Goal: Task Accomplishment & Management: Manage account settings

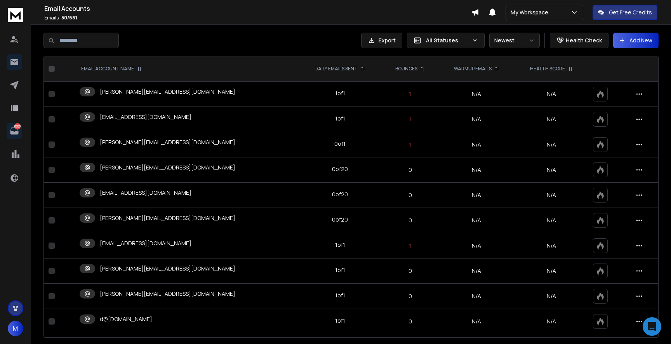
click at [12, 132] on icon at bounding box center [14, 130] width 8 height 7
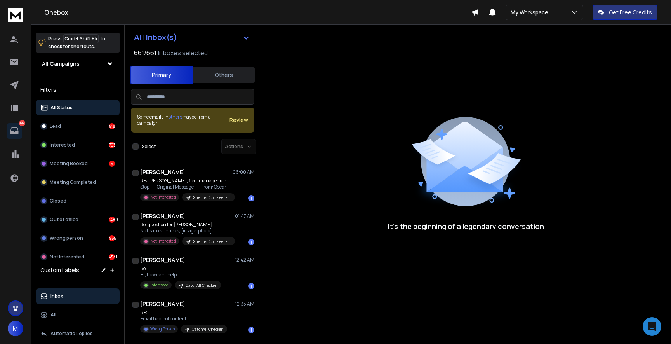
click at [226, 155] on div "Some emails in others maybe from a campaign Review Select Actions [PERSON_NAME]…" at bounding box center [193, 251] width 136 height 330
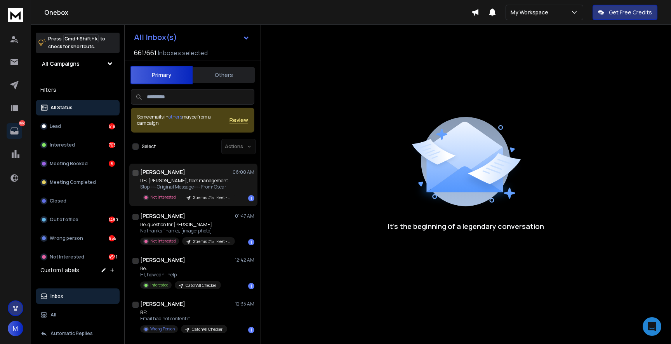
click at [226, 168] on div "[PERSON_NAME] 06:00 AM RE: [PERSON_NAME], fleet management Stop -----Original M…" at bounding box center [193, 184] width 128 height 42
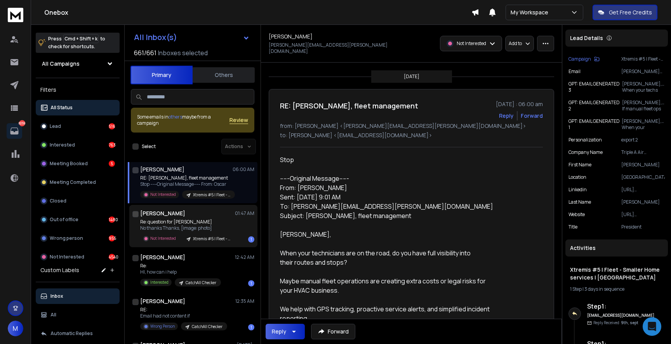
click at [214, 235] on div "Xtremis #5 | Fleet - Smaller Home services | [GEOGRAPHIC_DATA]" at bounding box center [208, 238] width 53 height 8
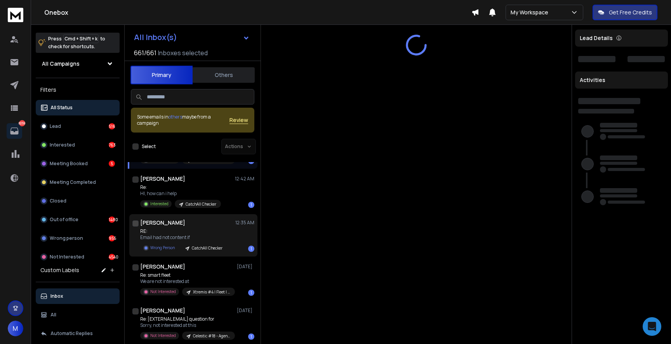
scroll to position [86, 0]
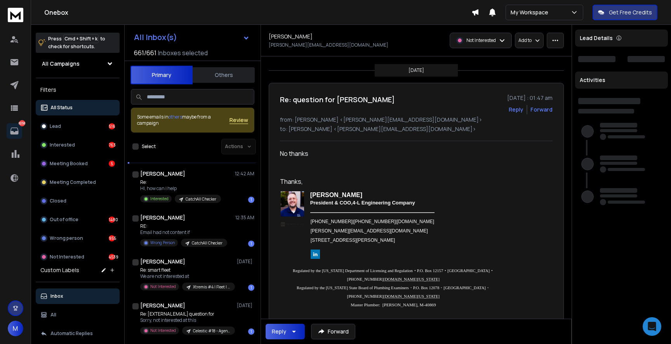
click at [226, 208] on div "[PERSON_NAME] 06:00 AM RE: [PERSON_NAME], fleet management Stop -----Original M…" at bounding box center [193, 289] width 136 height 254
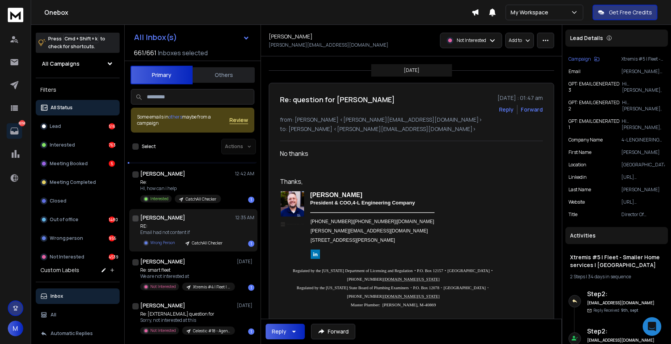
click at [222, 218] on div "[PERSON_NAME] 12:35 AM" at bounding box center [197, 218] width 114 height 8
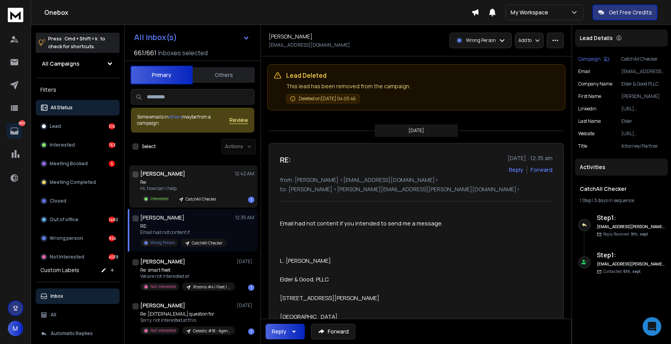
click at [233, 193] on div "Re: HI, how can i help Interested CatchAll Checker 1" at bounding box center [197, 191] width 114 height 24
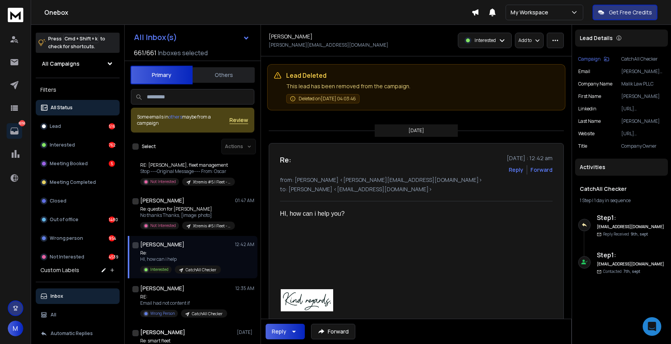
scroll to position [0, 0]
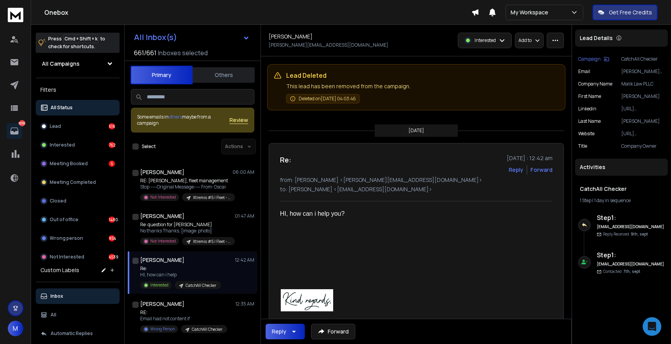
click at [233, 193] on div "Xtremis #5 | Fleet - Smaller Home services | [GEOGRAPHIC_DATA]" at bounding box center [208, 197] width 53 height 8
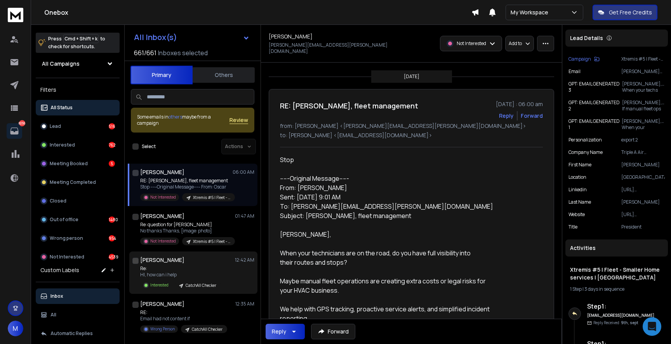
click at [220, 263] on div "[PERSON_NAME] 12:42 AM" at bounding box center [197, 260] width 114 height 8
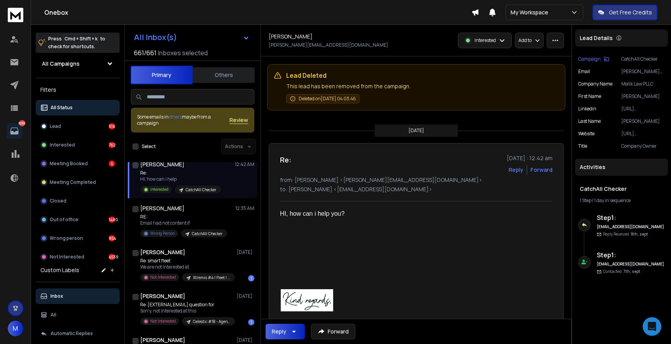
scroll to position [131, 0]
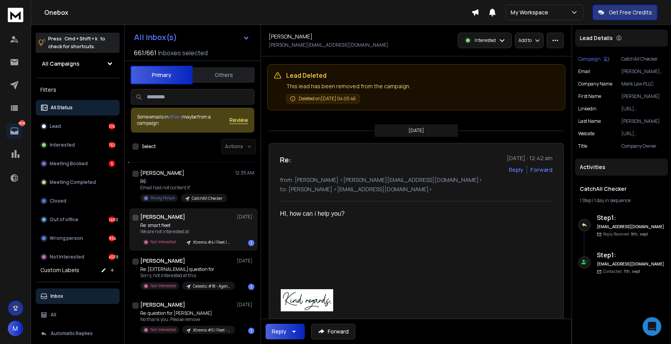
click at [203, 221] on div "[PERSON_NAME] [DATE] Re: smart fleet We are not interested at Not Interested Xt…" at bounding box center [197, 229] width 114 height 33
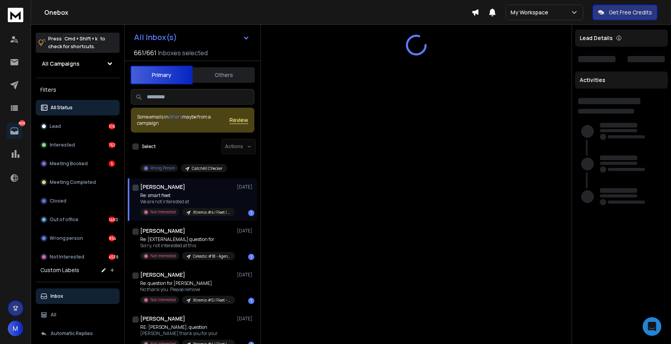
scroll to position [164, 0]
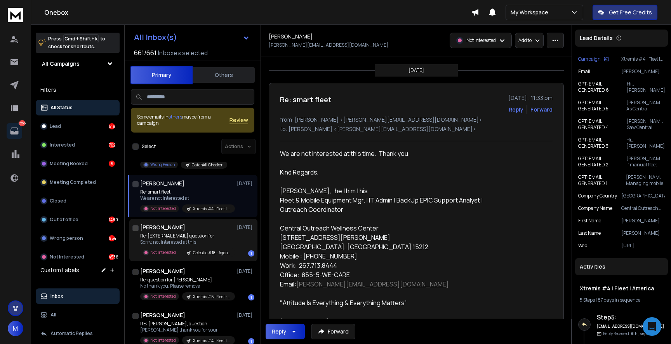
click at [200, 226] on div "[PERSON_NAME] [DATE]" at bounding box center [197, 227] width 114 height 8
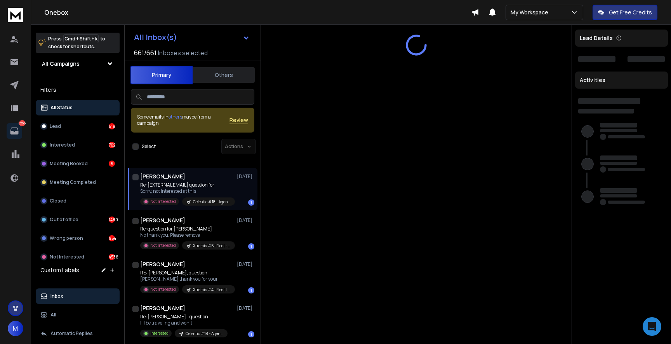
scroll to position [221, 0]
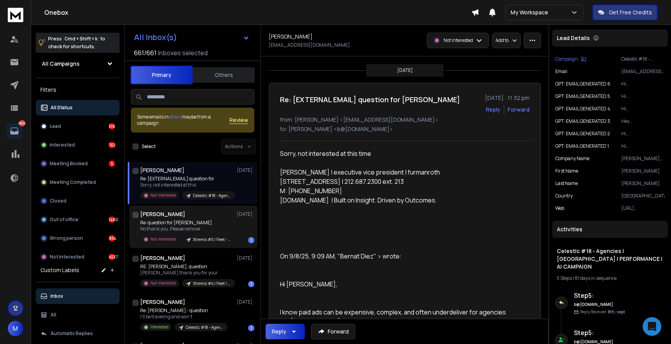
click at [206, 217] on div "[PERSON_NAME] [DATE]" at bounding box center [197, 214] width 114 height 8
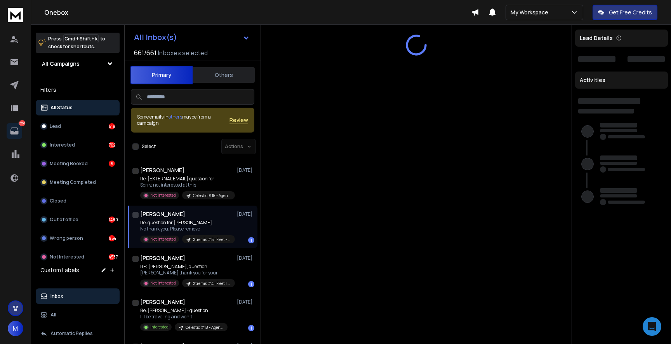
scroll to position [268, 0]
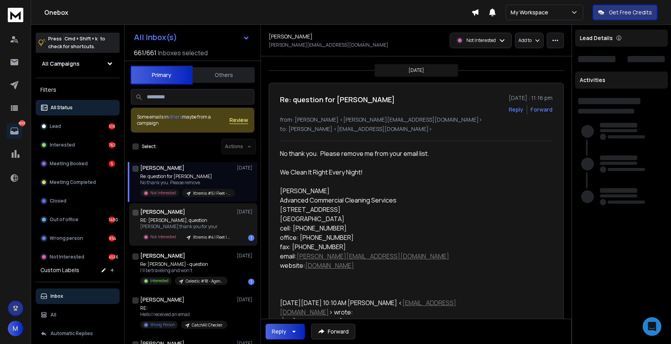
click at [206, 217] on p "RE: [PERSON_NAME], question" at bounding box center [186, 220] width 93 height 6
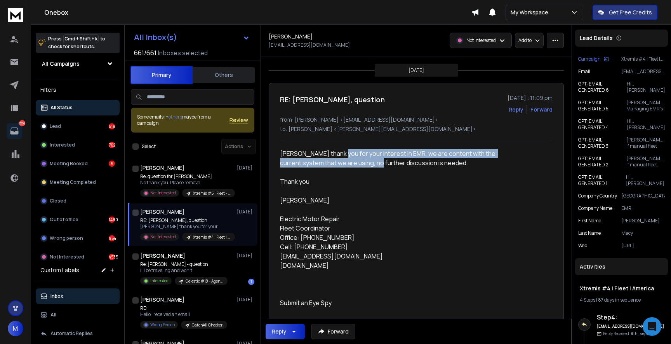
drag, startPoint x: 339, startPoint y: 151, endPoint x: 368, endPoint y: 162, distance: 30.4
drag, startPoint x: 368, startPoint y: 162, endPoint x: 283, endPoint y: 158, distance: 84.7
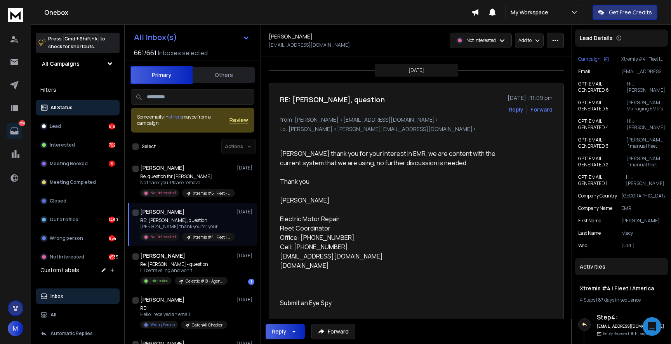
click at [192, 236] on icon at bounding box center [189, 236] width 7 height 7
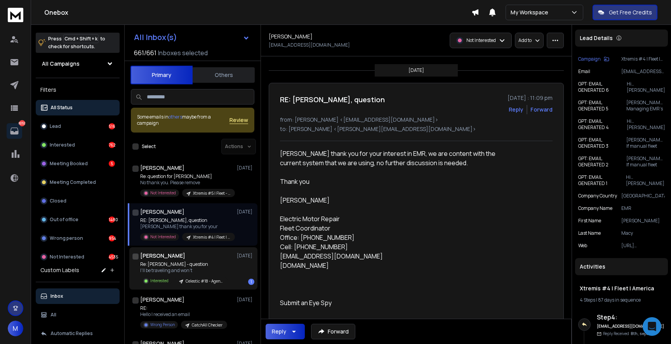
click at [188, 260] on div "[PERSON_NAME] [DATE] Re: [PERSON_NAME] - question I'll be traveling and won't I…" at bounding box center [197, 268] width 114 height 33
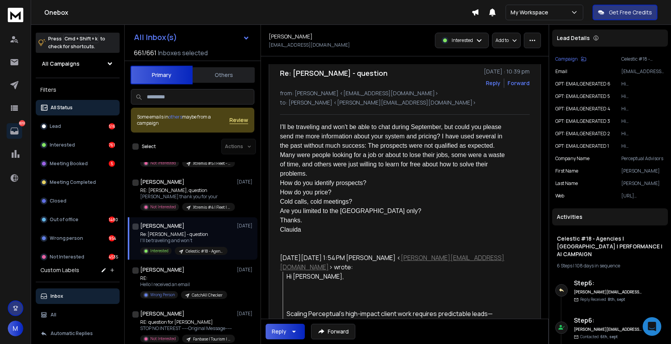
scroll to position [32, 0]
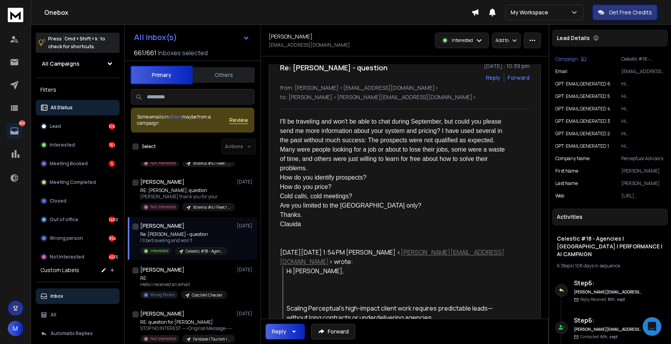
click at [295, 118] on div "I'll be traveling and won't be able to chat during September, but could you ple…" at bounding box center [393, 145] width 227 height 56
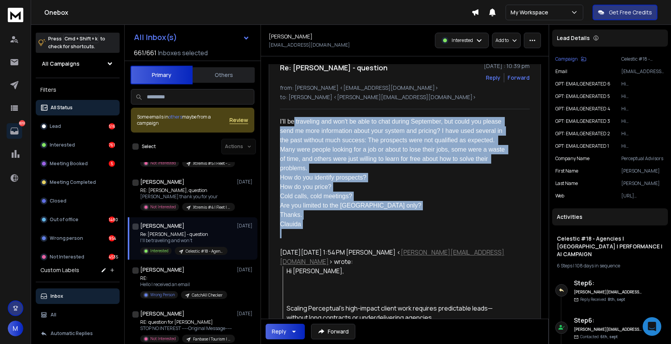
drag, startPoint x: 295, startPoint y: 118, endPoint x: 322, endPoint y: 222, distance: 106.9
click at [323, 221] on div "I'll be traveling and won't be able to chat during September, but could you ple…" at bounding box center [393, 177] width 227 height 121
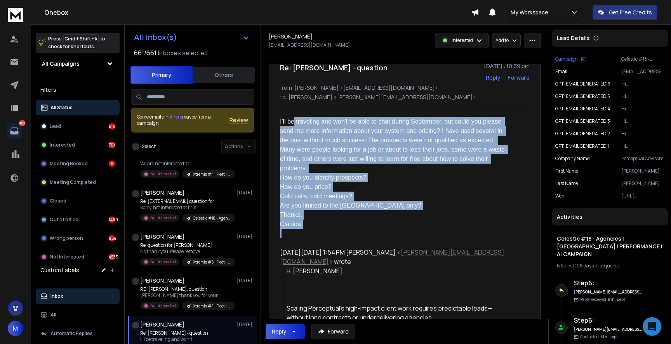
scroll to position [0, 0]
